Goal: Communication & Community: Answer question/provide support

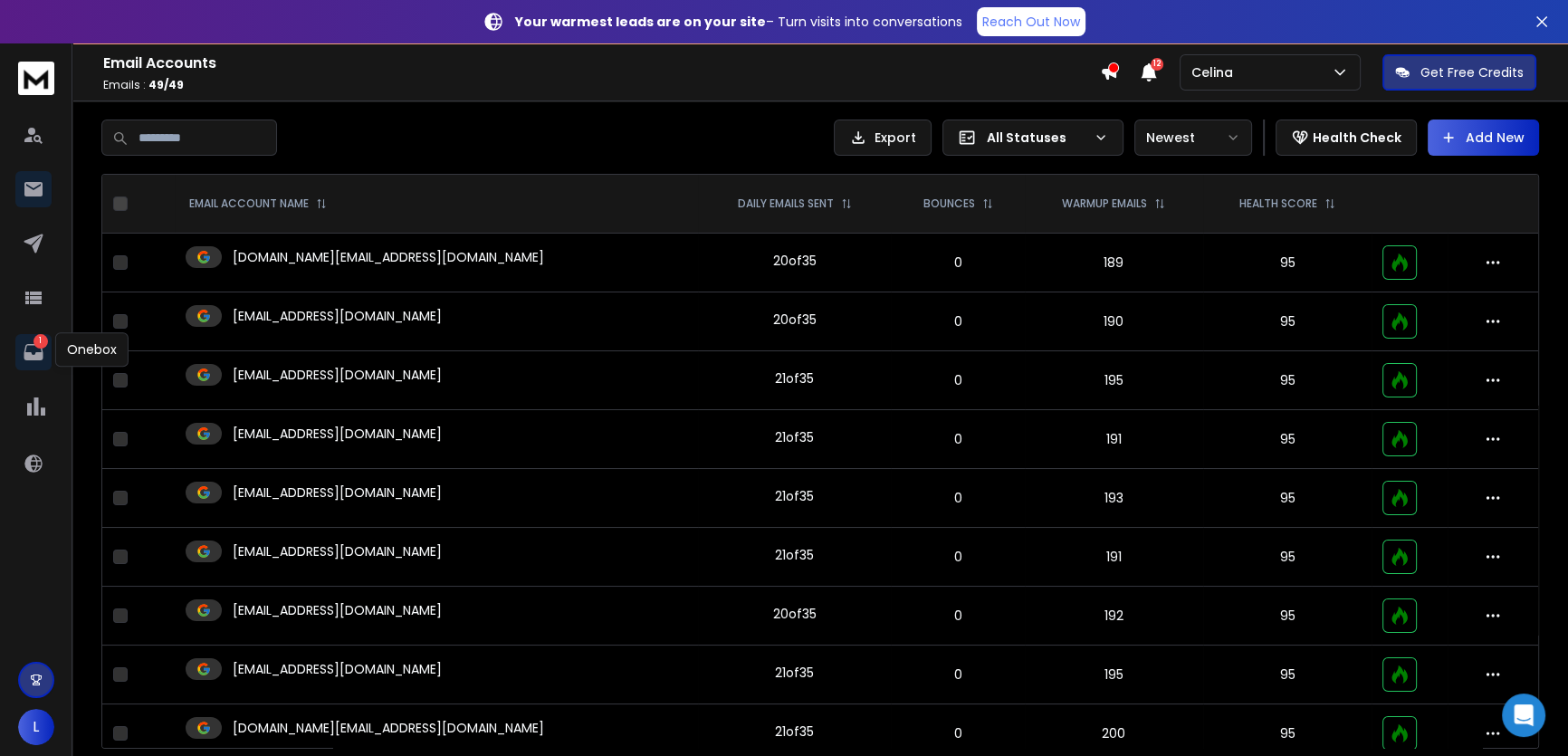
click at [31, 334] on link "1" at bounding box center [33, 351] width 36 height 36
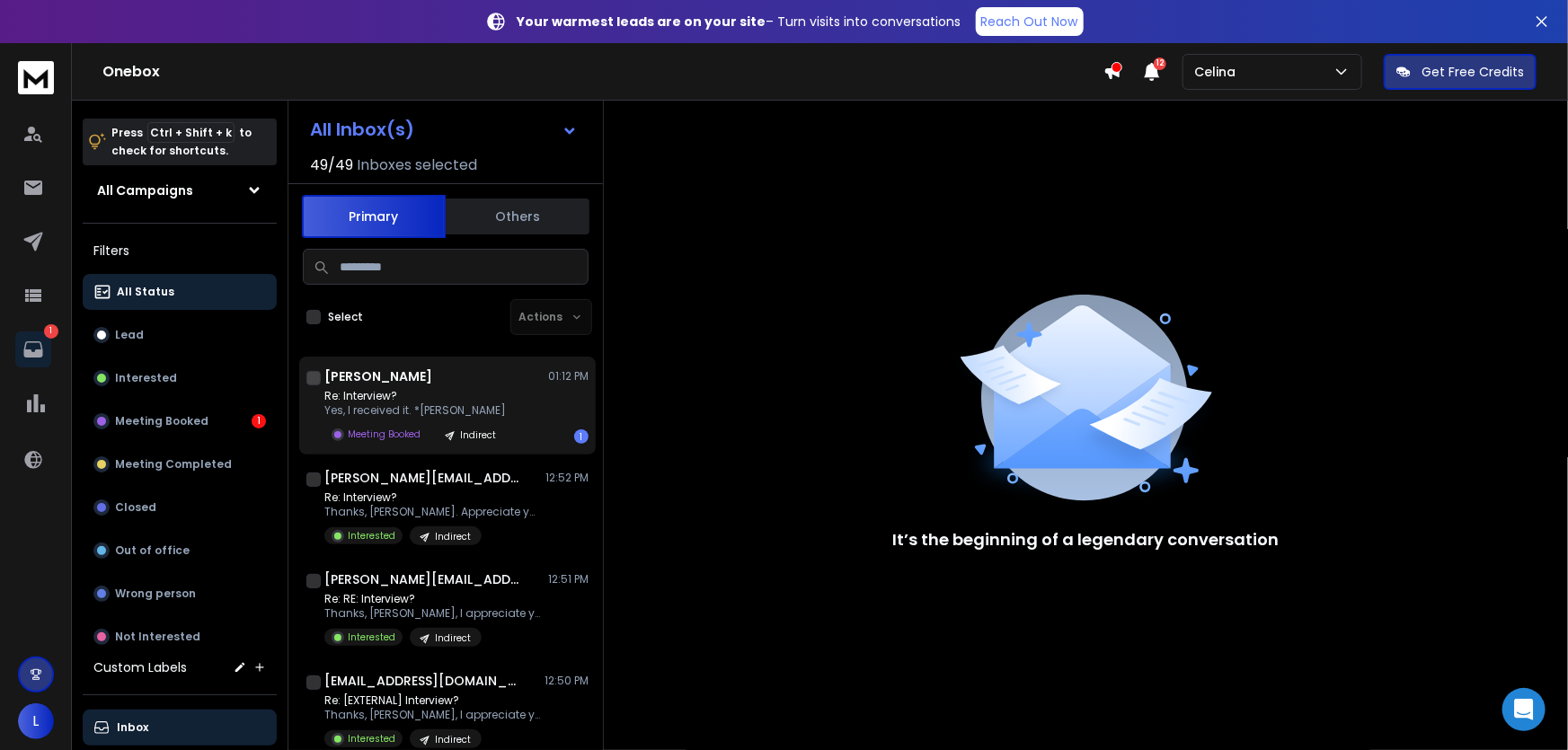
click at [381, 393] on p "Re: Interview?" at bounding box center [415, 396] width 183 height 15
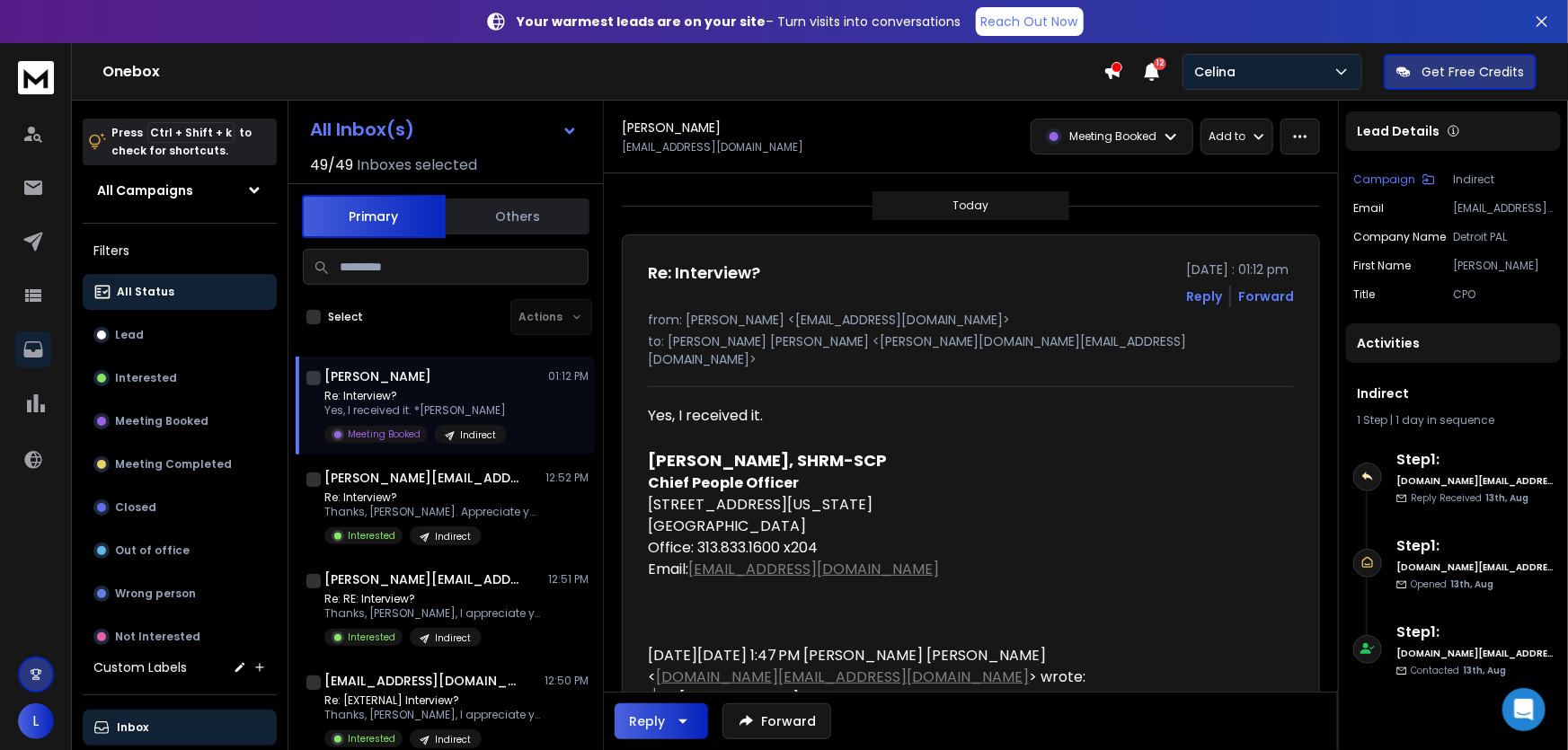
click at [1255, 69] on div "Celina" at bounding box center [1272, 71] width 156 height 18
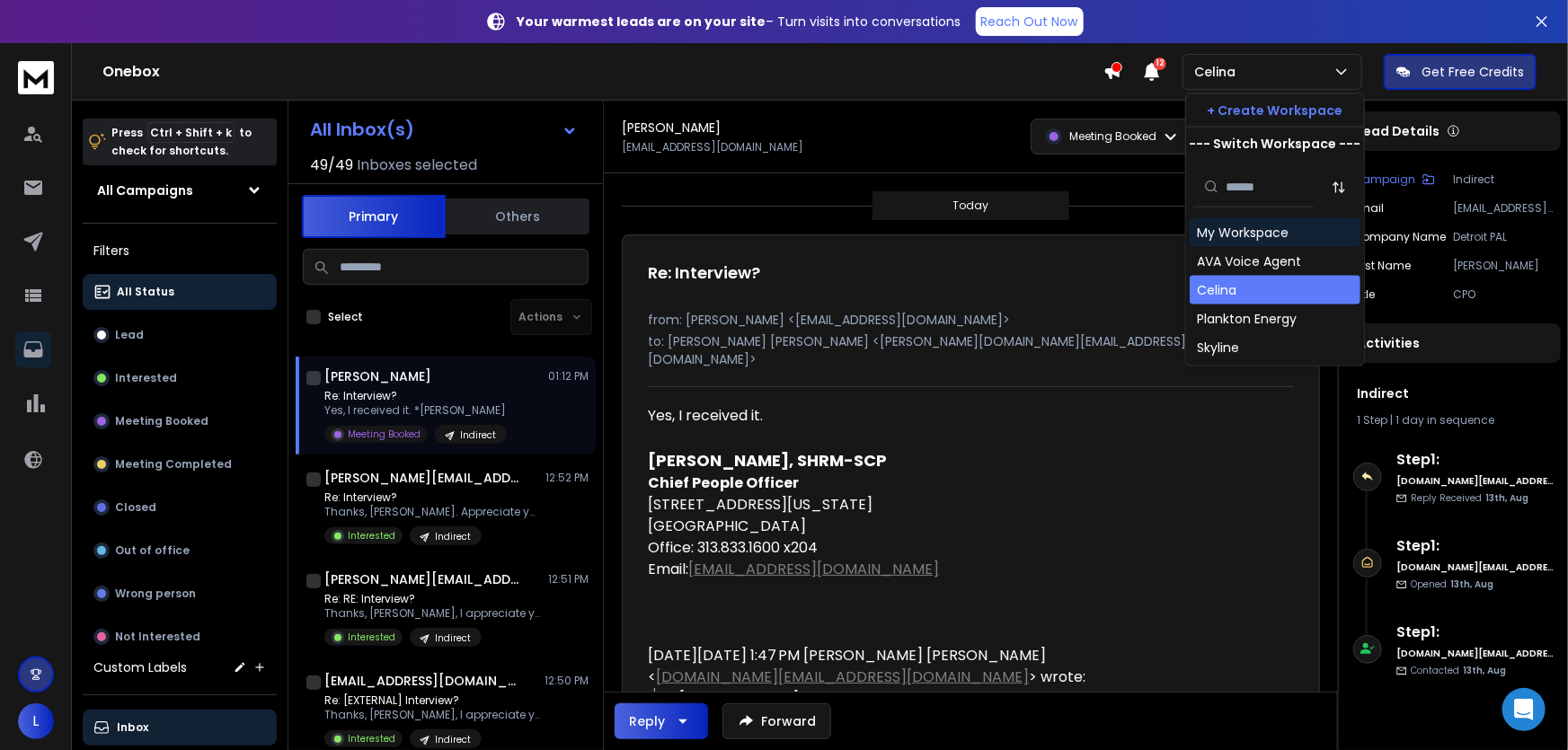
click at [1237, 237] on div "My Workspace" at bounding box center [1243, 232] width 92 height 18
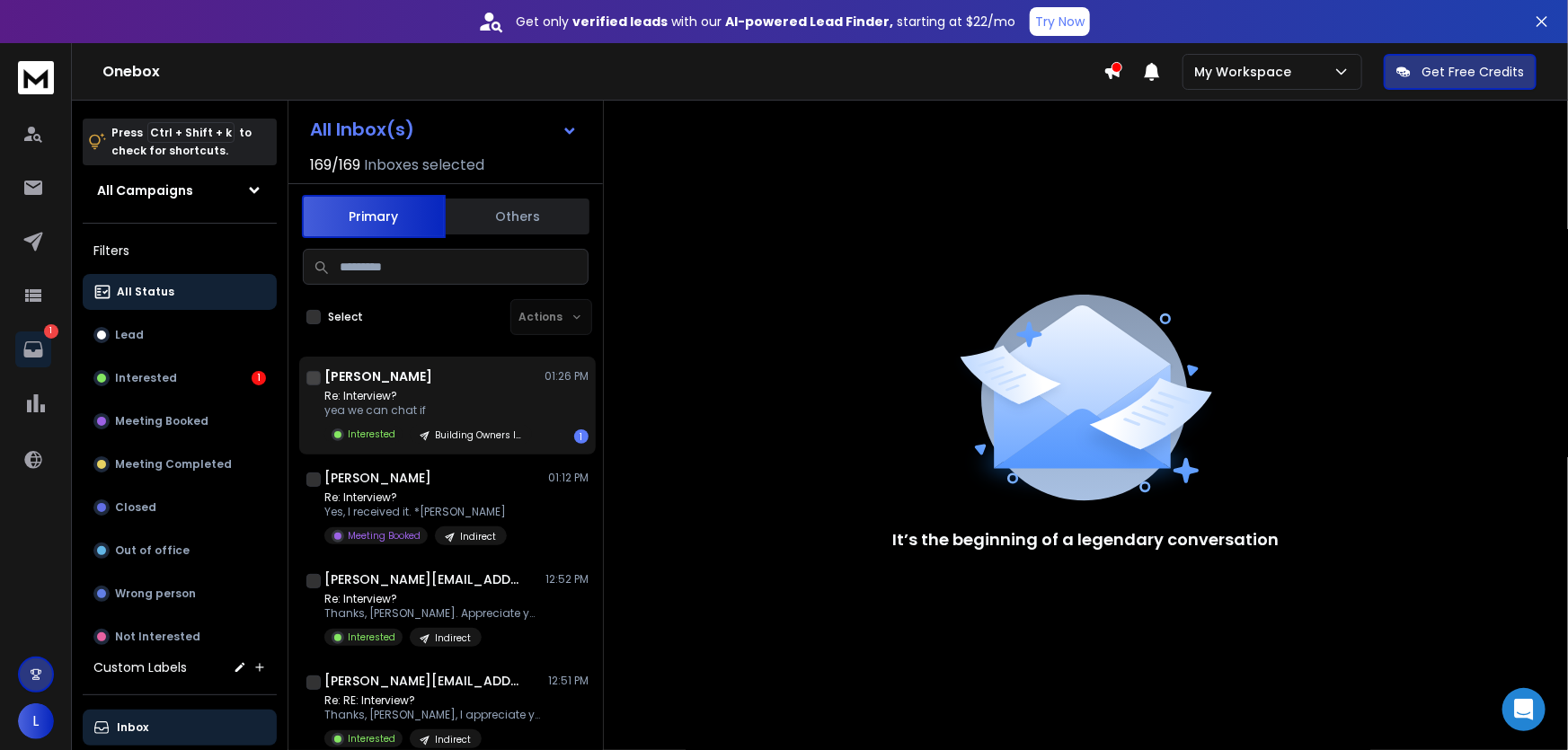
click at [461, 373] on div "Luis G. Vecchio 01:26 PM" at bounding box center [456, 376] width 264 height 18
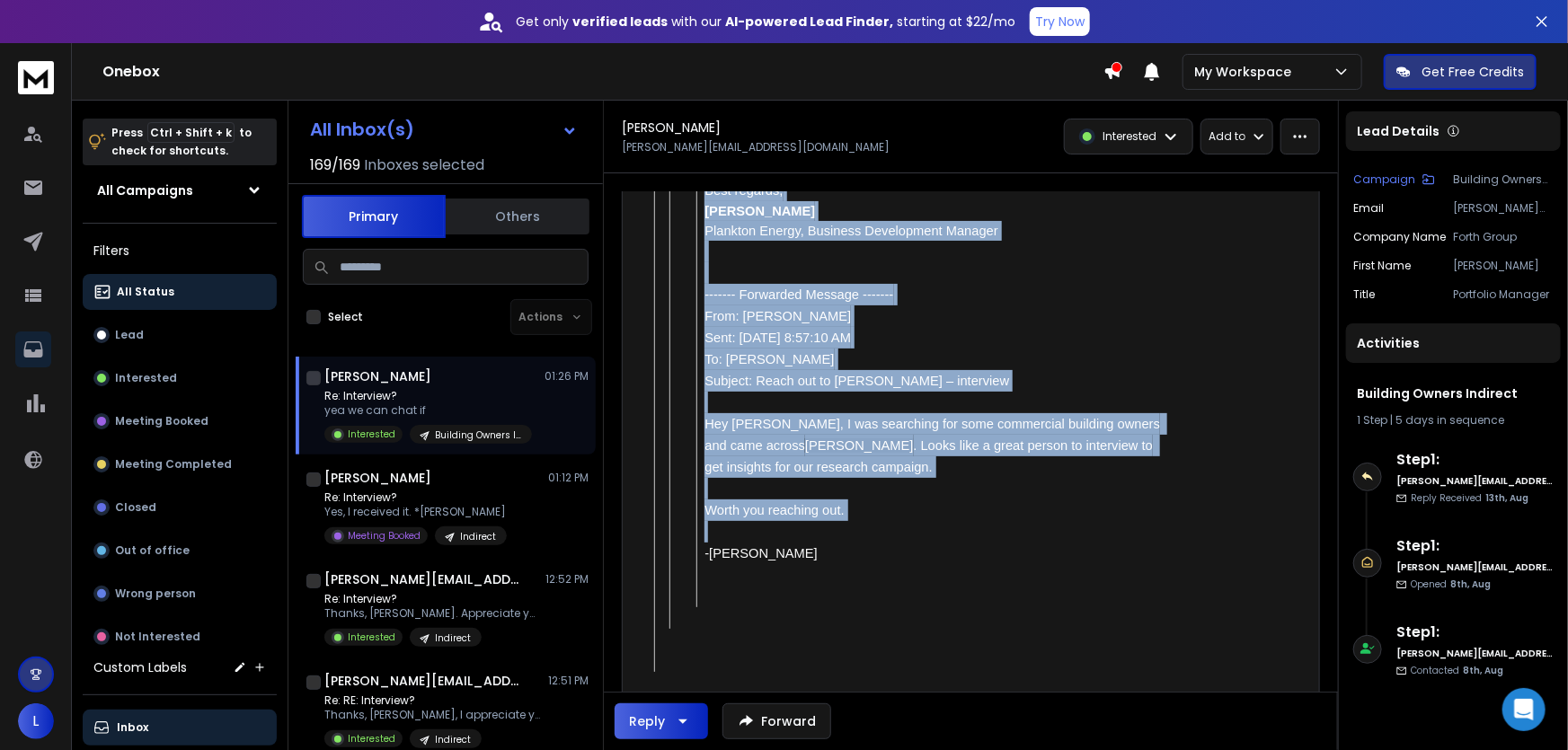
scroll to position [2633, 0]
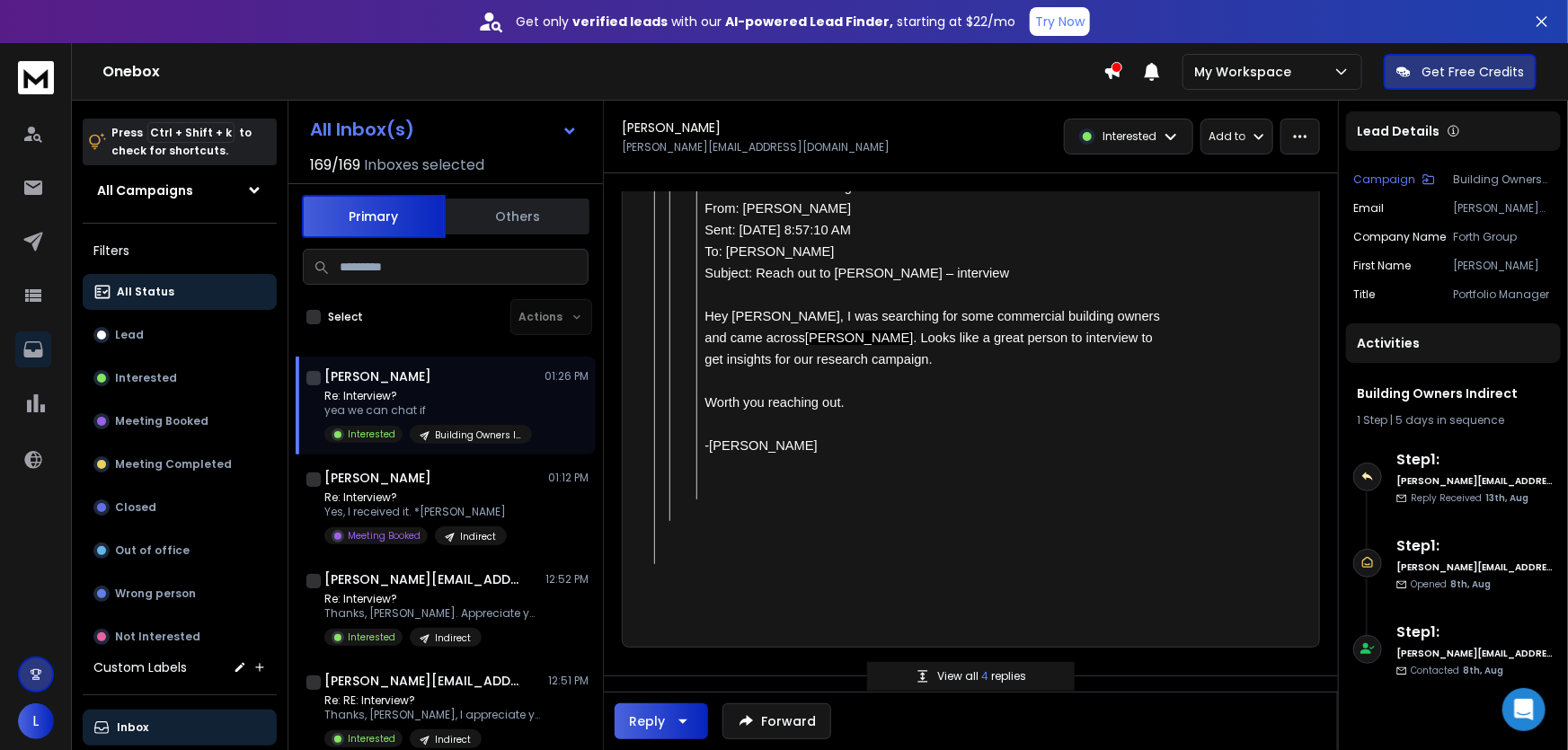
drag, startPoint x: 646, startPoint y: 397, endPoint x: 925, endPoint y: 452, distance: 284.4
copy div "yea we can chat if you need Best, ---- Luis G. Vecchio Community Association Ma…"
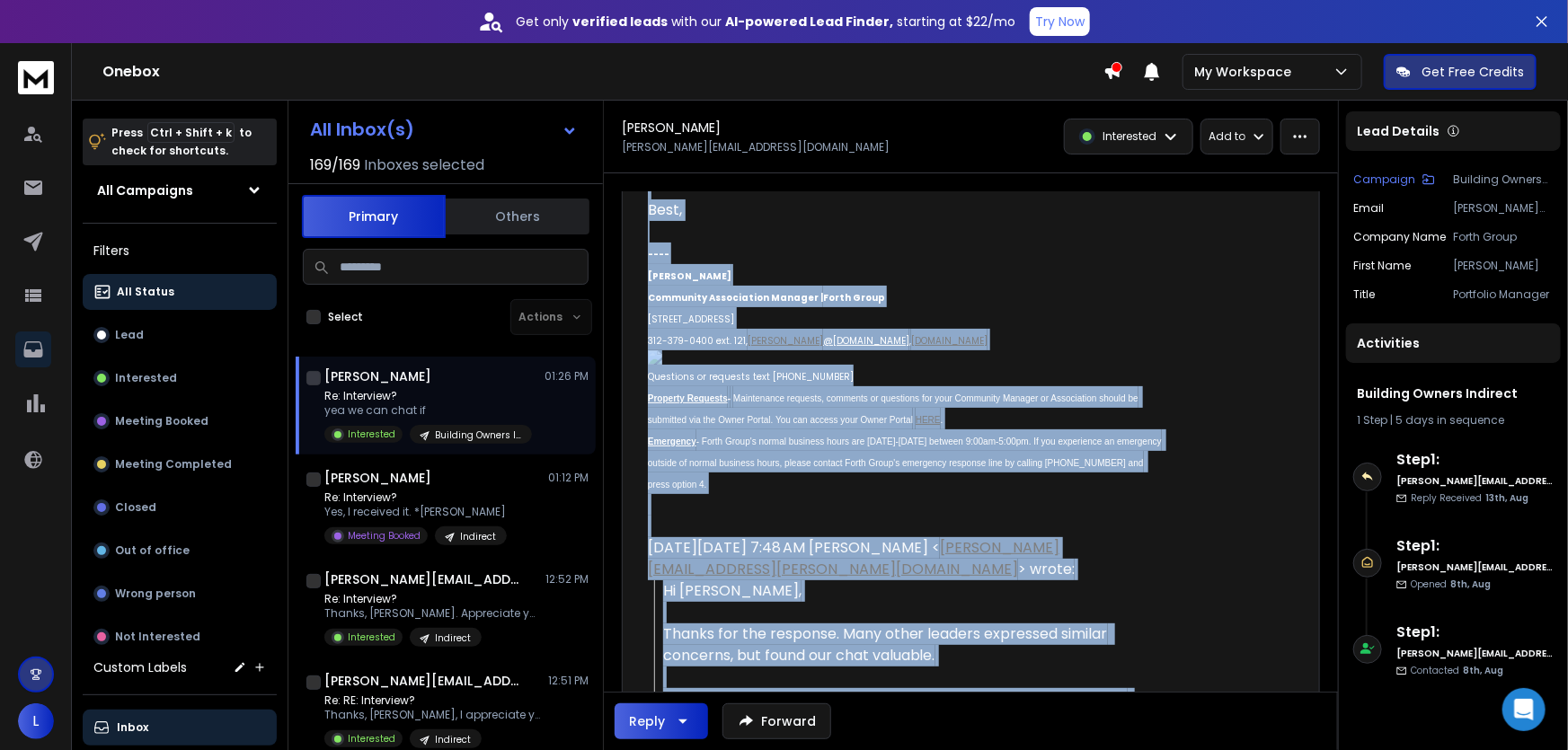
scroll to position [0, 0]
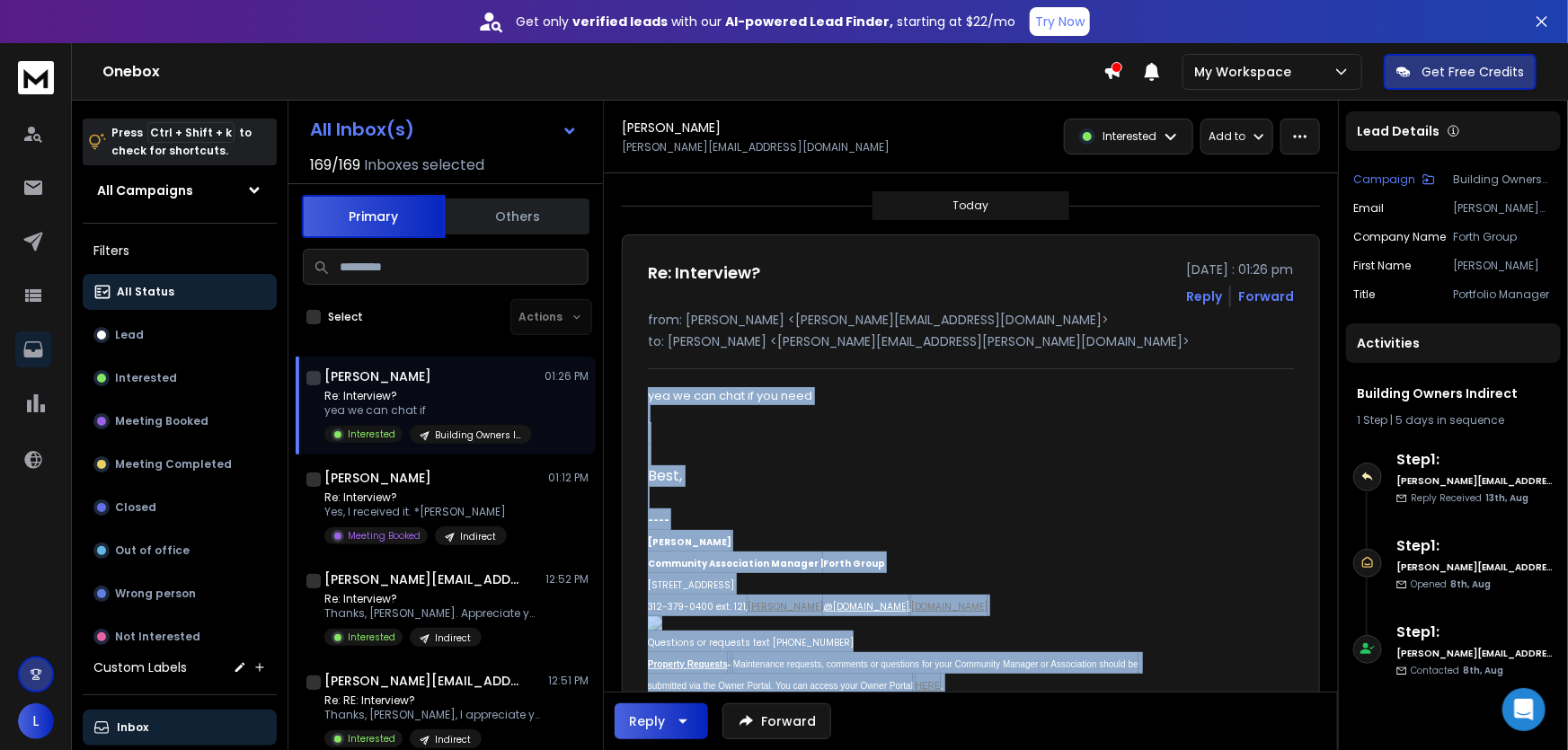
click at [1034, 510] on div "----" at bounding box center [910, 519] width 525 height 21
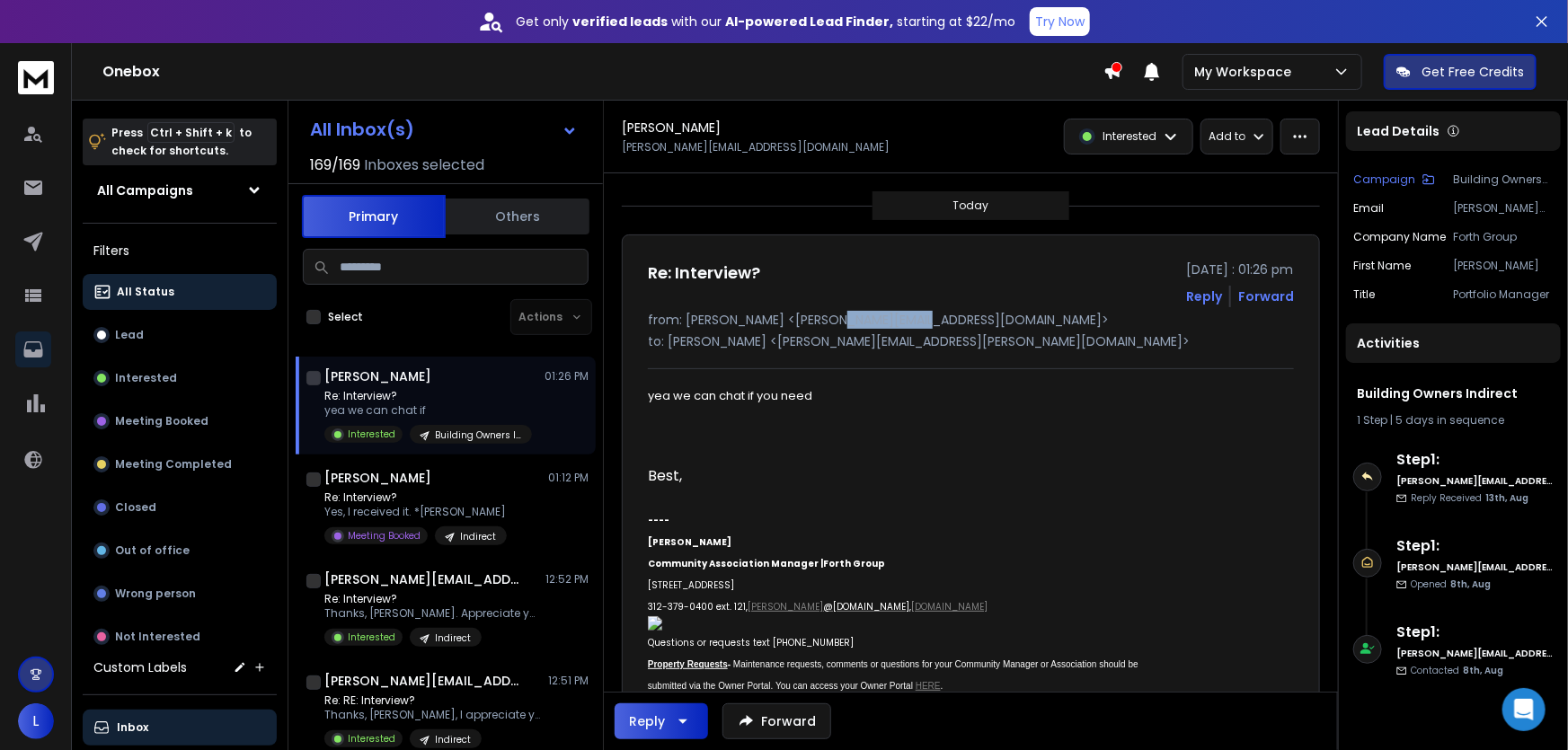
drag, startPoint x: 899, startPoint y: 313, endPoint x: 819, endPoint y: 324, distance: 80.8
click at [819, 324] on p "from: Luis G. Vecchio <luis@forthgrp.com>" at bounding box center [970, 319] width 646 height 18
copy p "forthgrp.com"
